Goal: Check status

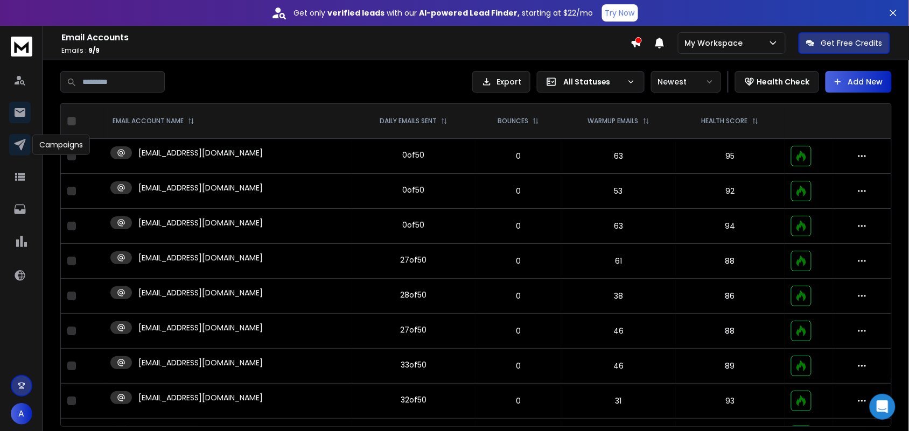
click at [22, 142] on icon at bounding box center [19, 144] width 11 height 11
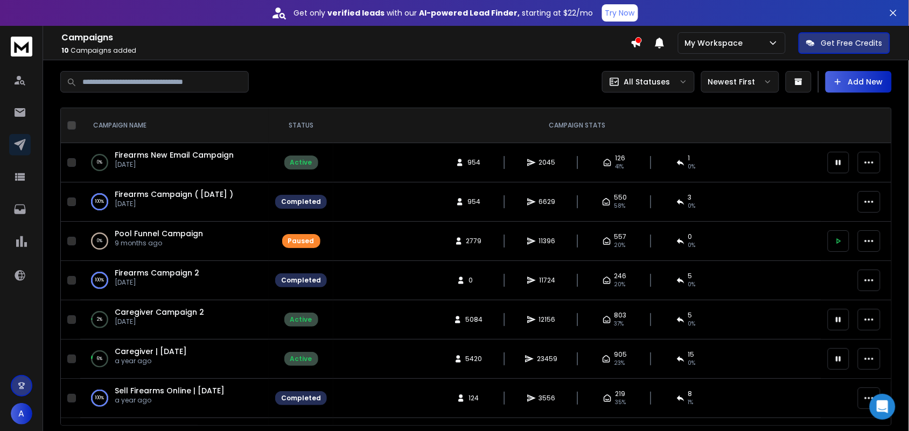
click at [178, 148] on td "0 % Firearms New Email Campaign [DATE]" at bounding box center [174, 162] width 188 height 39
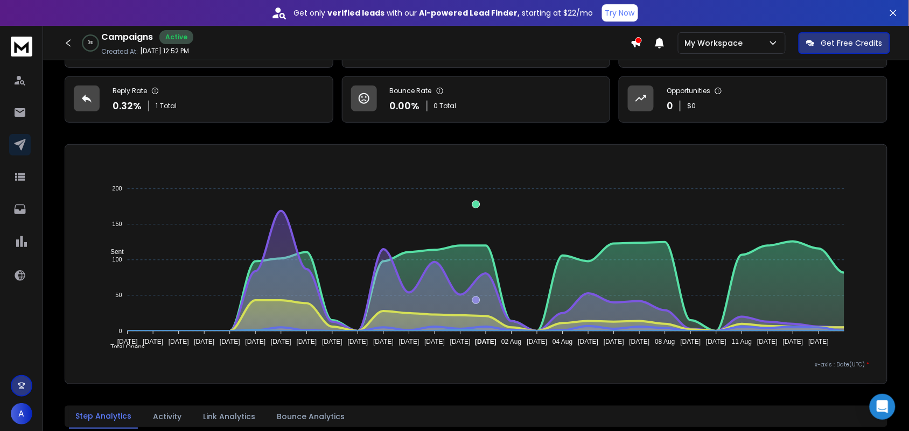
scroll to position [186, 0]
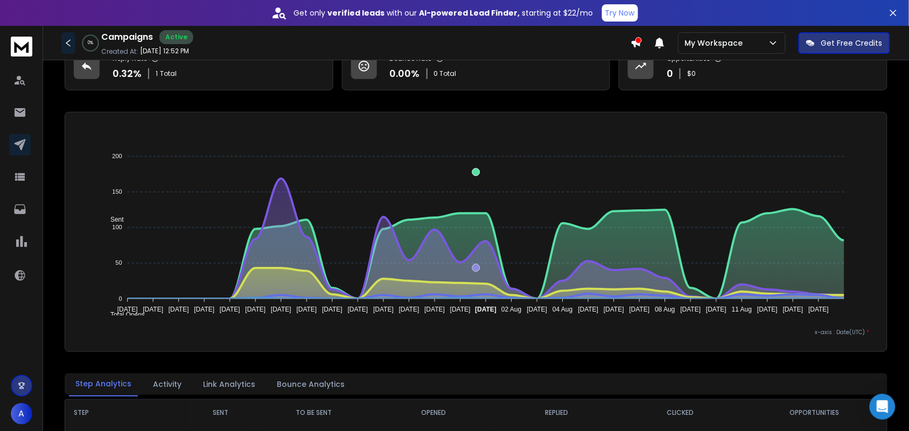
click at [67, 44] on icon at bounding box center [68, 42] width 4 height 7
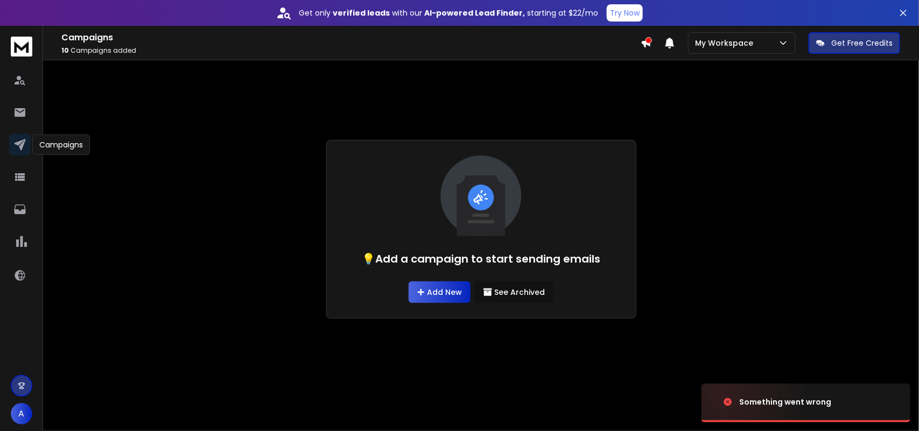
click at [22, 148] on icon at bounding box center [19, 144] width 11 height 11
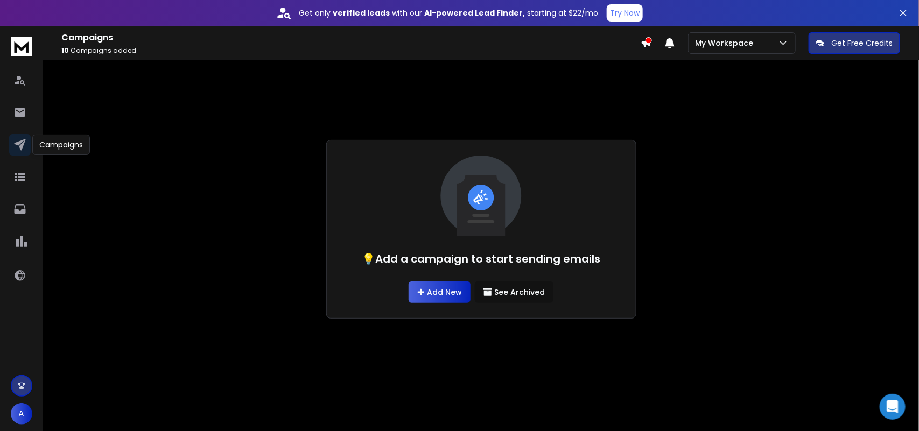
click at [19, 141] on icon at bounding box center [19, 144] width 13 height 13
click at [17, 140] on icon at bounding box center [19, 144] width 13 height 13
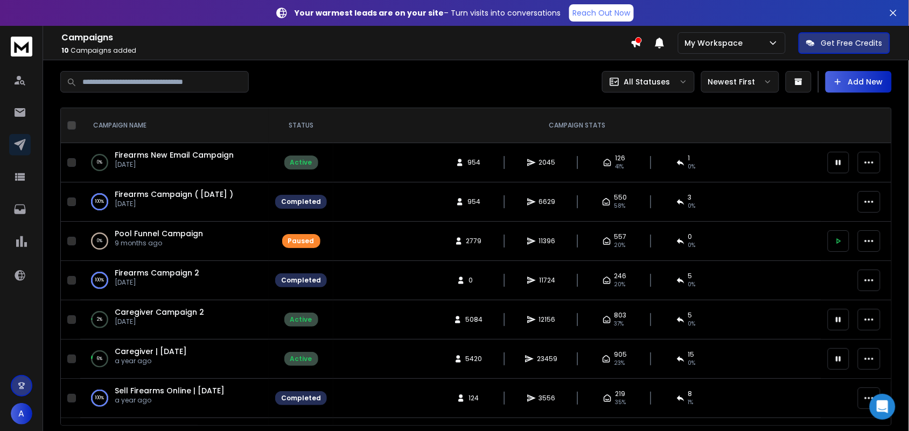
click at [147, 317] on span "Caregiver Campaign 2" at bounding box center [159, 312] width 89 height 11
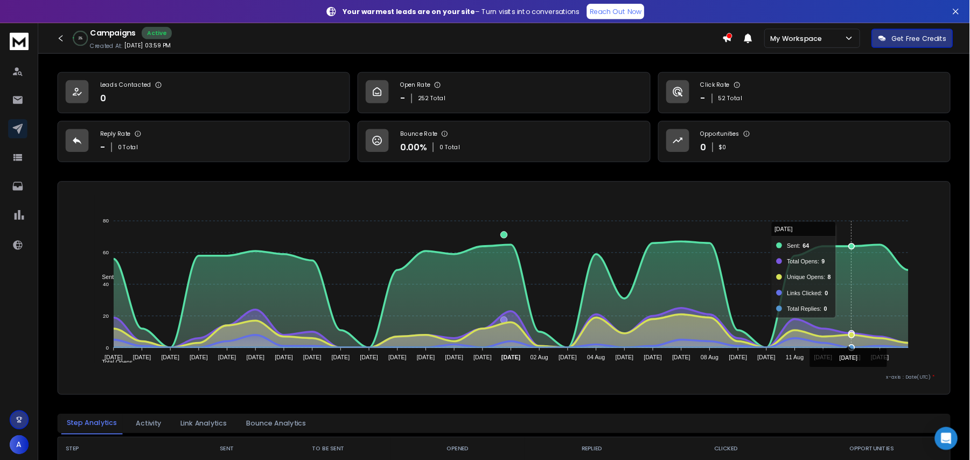
scroll to position [95, 0]
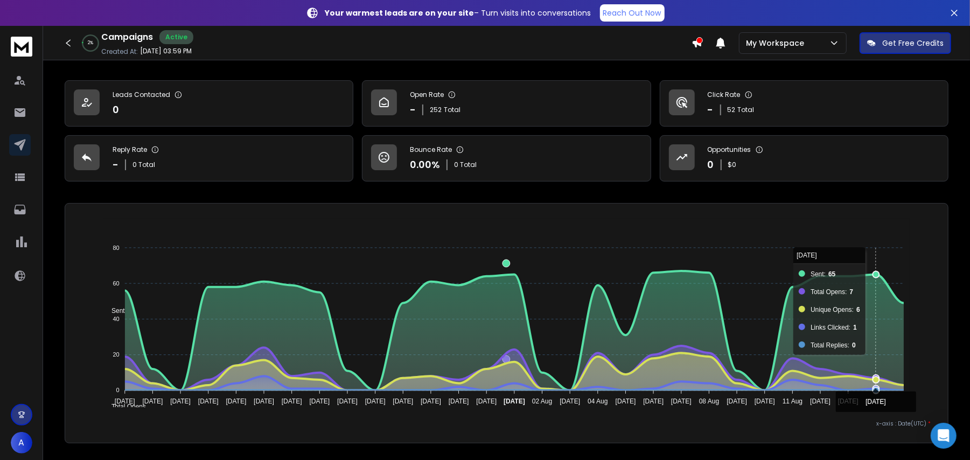
drag, startPoint x: 878, startPoint y: 360, endPoint x: 766, endPoint y: -62, distance: 436.8
click at [766, 0] on html "Your warmest leads are on your site – Turn visits into conversations Reach Out …" at bounding box center [485, 145] width 970 height 481
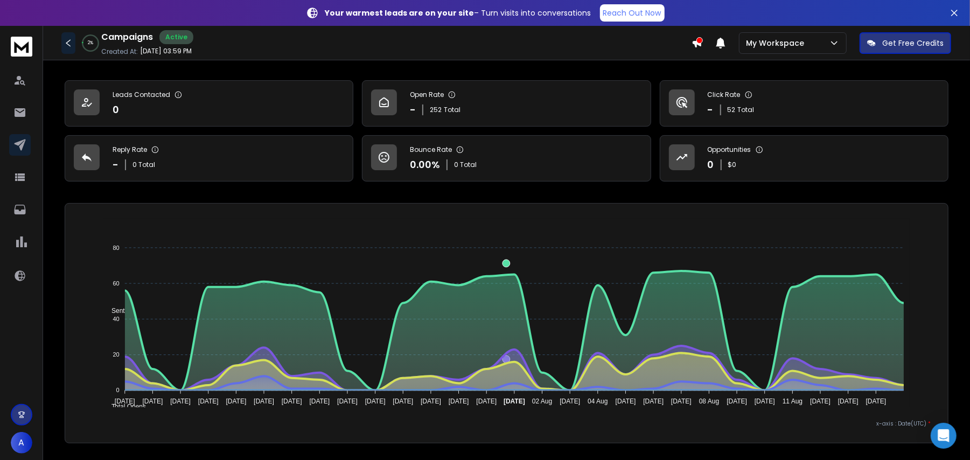
click at [69, 40] on icon at bounding box center [68, 42] width 4 height 7
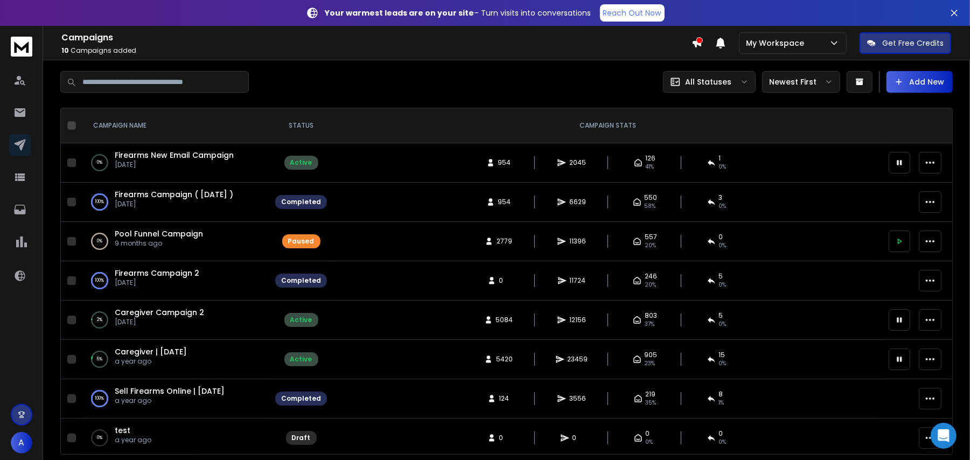
click at [179, 352] on span "Caregiver | [DATE]" at bounding box center [151, 351] width 72 height 11
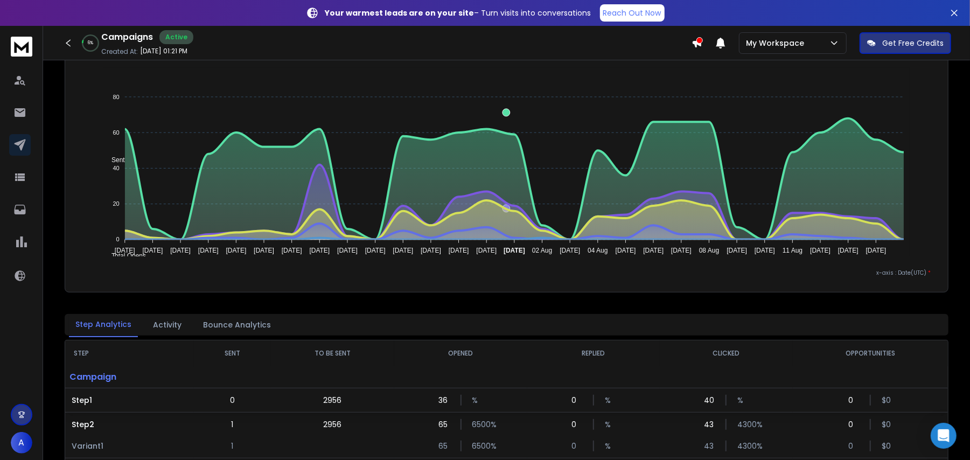
scroll to position [253, 0]
